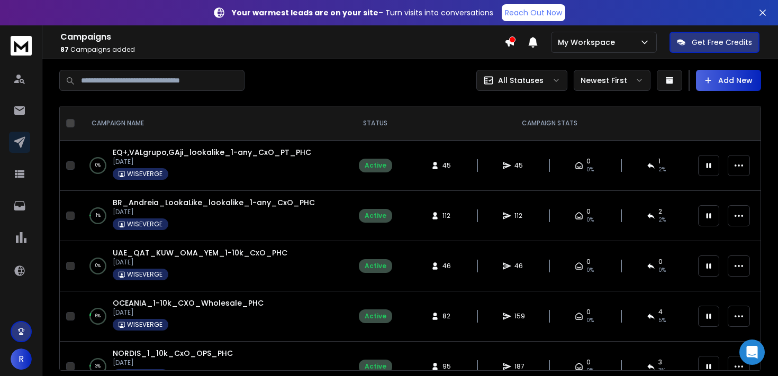
scroll to position [5, 0]
click at [22, 202] on icon at bounding box center [19, 206] width 11 height 10
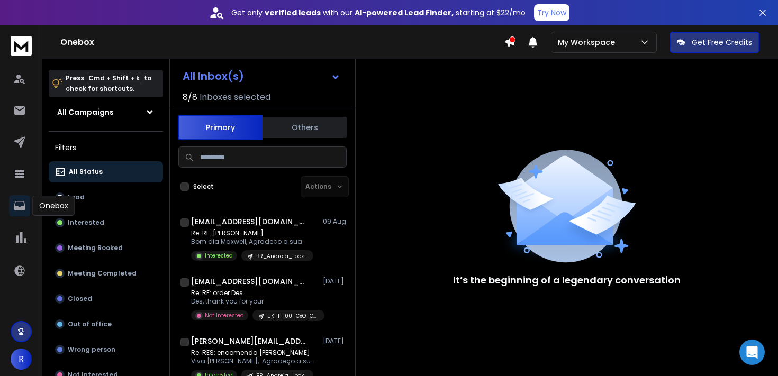
click at [14, 199] on link at bounding box center [19, 205] width 21 height 21
click at [19, 142] on icon at bounding box center [19, 142] width 13 height 13
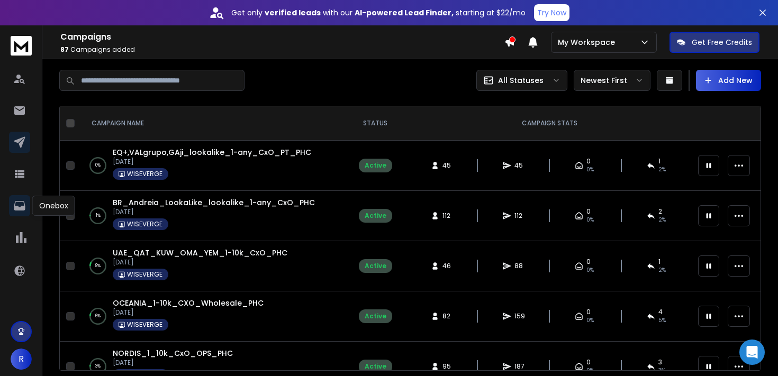
click at [19, 215] on link at bounding box center [19, 205] width 21 height 21
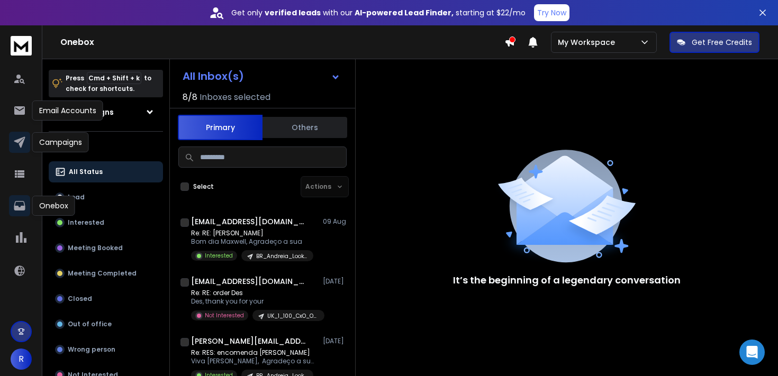
click at [18, 139] on icon at bounding box center [19, 142] width 13 height 13
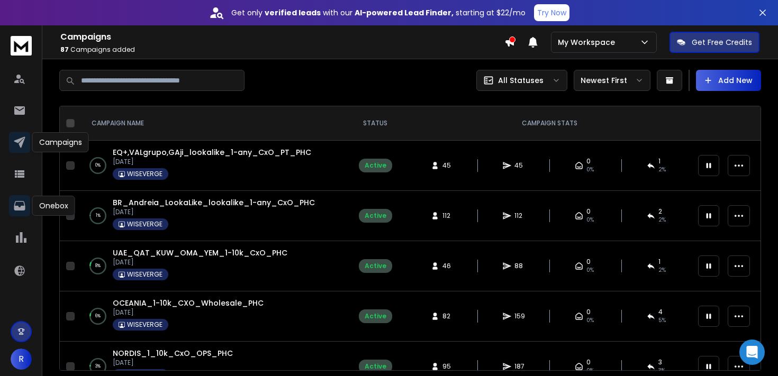
click at [20, 203] on icon at bounding box center [19, 206] width 13 height 13
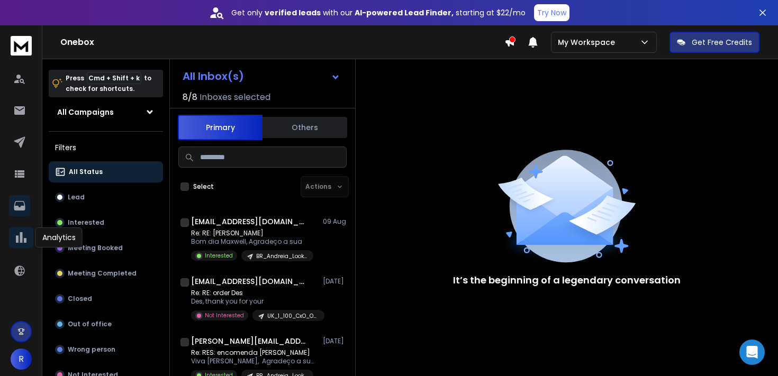
click at [19, 238] on icon at bounding box center [21, 238] width 16 height 16
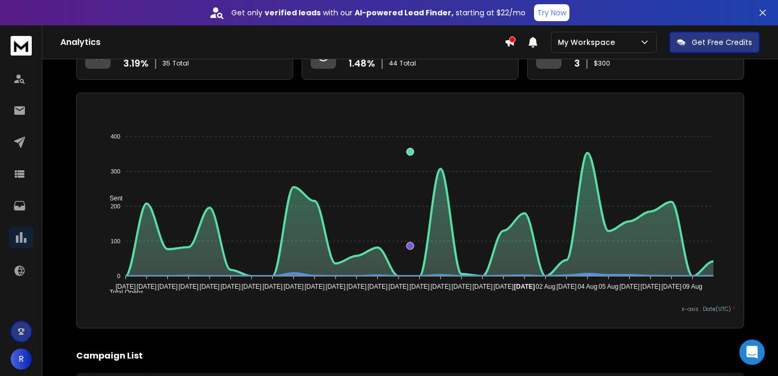
scroll to position [150, 0]
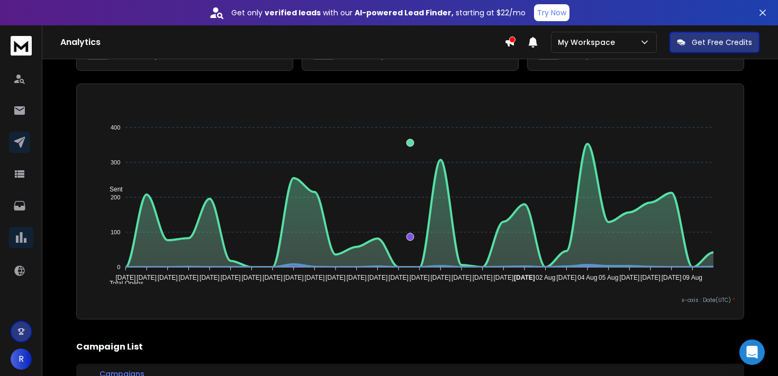
click at [17, 144] on icon at bounding box center [19, 142] width 13 height 13
